Goal: Navigation & Orientation: Find specific page/section

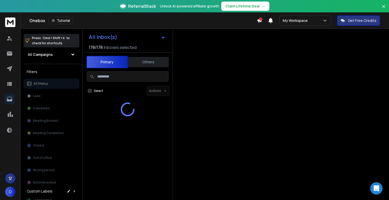
click at [110, 63] on button "Primary" at bounding box center [106, 62] width 41 height 12
drag, startPoint x: 0, startPoint y: 0, endPoint x: 110, endPoint y: 63, distance: 127.3
click at [110, 63] on button "Primary" at bounding box center [106, 62] width 41 height 12
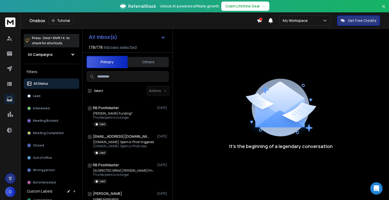
click at [129, 58] on button "Others" at bounding box center [148, 61] width 41 height 11
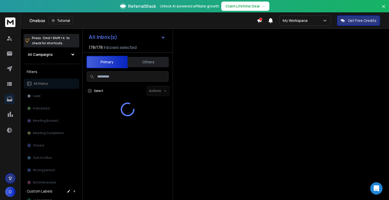
click at [107, 58] on button "Primary" at bounding box center [106, 62] width 41 height 12
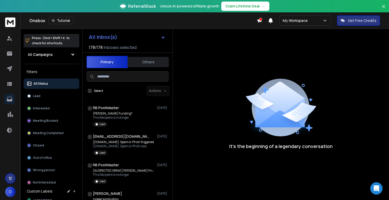
click at [143, 62] on button "Others" at bounding box center [148, 61] width 41 height 11
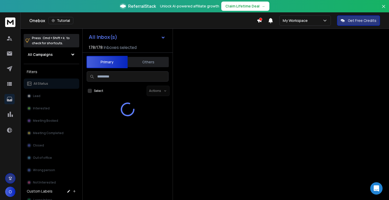
click at [109, 62] on button "Primary" at bounding box center [106, 62] width 41 height 12
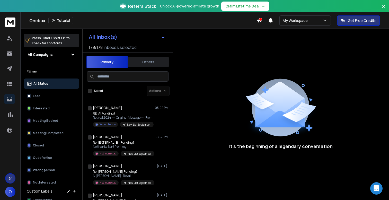
click at [126, 56] on div "All Inbox(s) 178 / 178 Inboxes selected Primary Others Select Actions [PERSON_N…" at bounding box center [128, 129] width 90 height 200
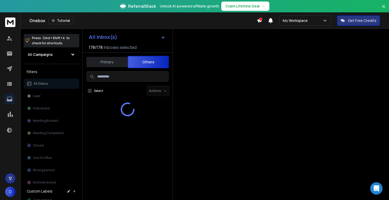
click at [128, 60] on button "Others" at bounding box center [148, 62] width 41 height 12
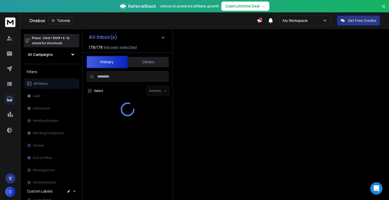
click at [113, 60] on button "Primary" at bounding box center [106, 62] width 41 height 12
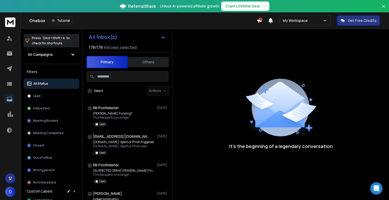
click at [136, 64] on button "Others" at bounding box center [148, 61] width 41 height 11
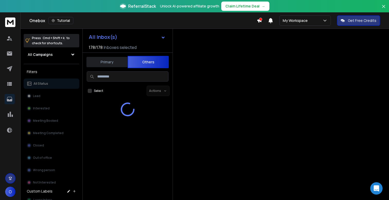
click at [114, 63] on button "Primary" at bounding box center [106, 61] width 41 height 11
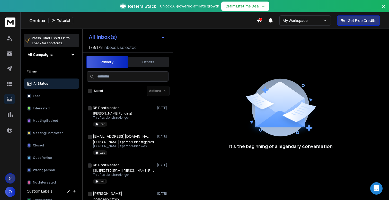
click at [163, 67] on div "Primary Others Select Actions RB PostMaster [DATE] [PERSON_NAME] Funding? This …" at bounding box center [128, 153] width 90 height 192
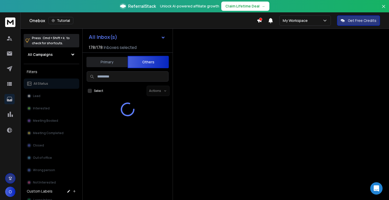
click at [133, 63] on button "Others" at bounding box center [148, 62] width 41 height 12
click at [107, 63] on button "Primary" at bounding box center [106, 61] width 41 height 11
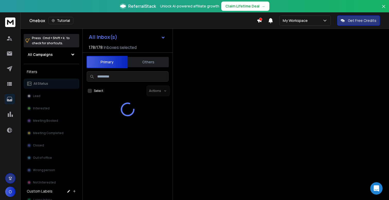
drag, startPoint x: 107, startPoint y: 63, endPoint x: 164, endPoint y: 87, distance: 62.3
click at [110, 66] on button "Primary" at bounding box center [106, 62] width 41 height 12
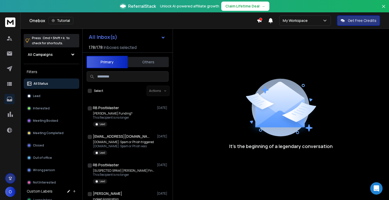
click at [138, 58] on button "Others" at bounding box center [148, 61] width 41 height 11
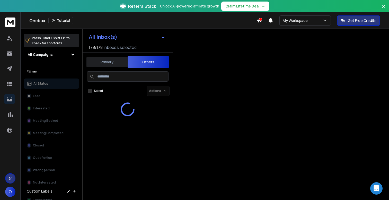
click at [103, 59] on button "Primary" at bounding box center [106, 61] width 41 height 11
click at [134, 59] on button "Others" at bounding box center [148, 62] width 41 height 12
click at [116, 59] on button "Primary" at bounding box center [106, 61] width 41 height 11
